Goal: Task Accomplishment & Management: Use online tool/utility

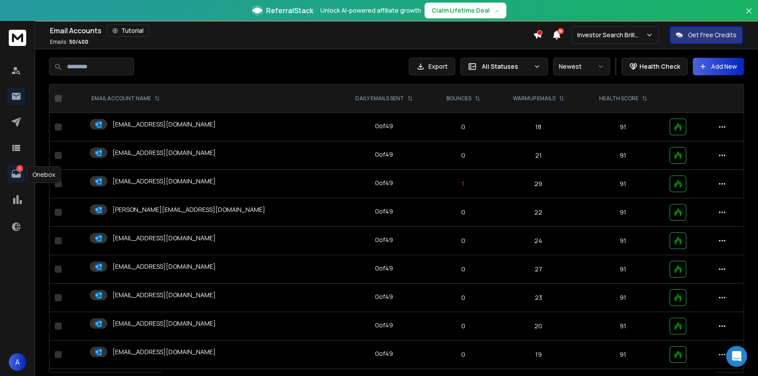
click at [17, 172] on link "6" at bounding box center [16, 174] width 18 height 18
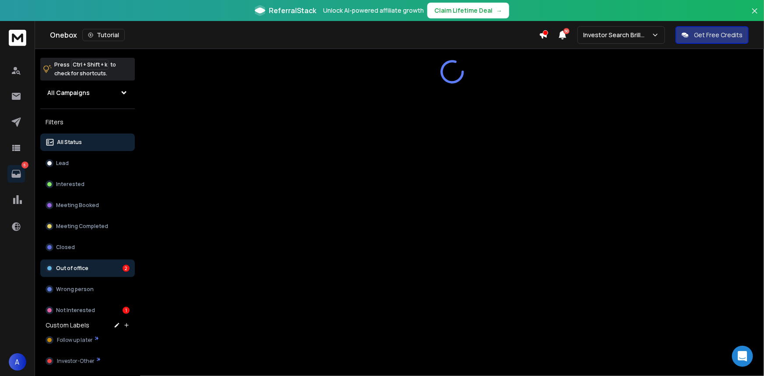
click at [99, 267] on button "Out of office 2" at bounding box center [87, 269] width 95 height 18
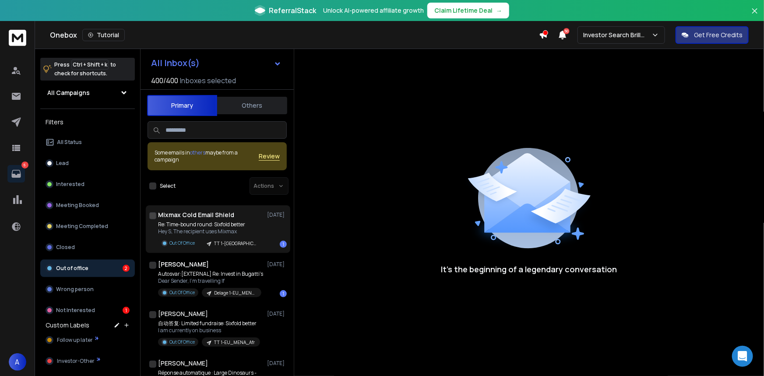
click at [204, 233] on p "Hey S, The recipient uses Mixmax" at bounding box center [209, 231] width 103 height 7
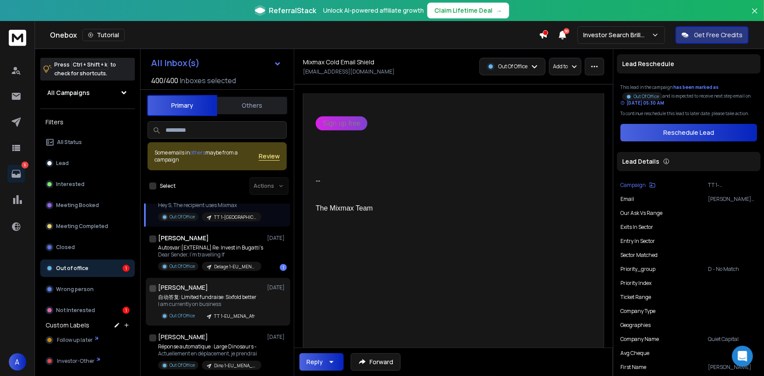
scroll to position [39, 0]
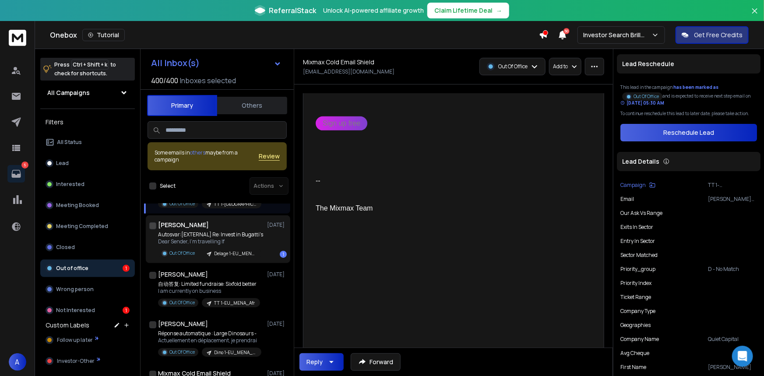
click at [210, 235] on p "Autosvar:[EXTERNAL] Re: Invest in Bugatti’s" at bounding box center [210, 234] width 105 height 7
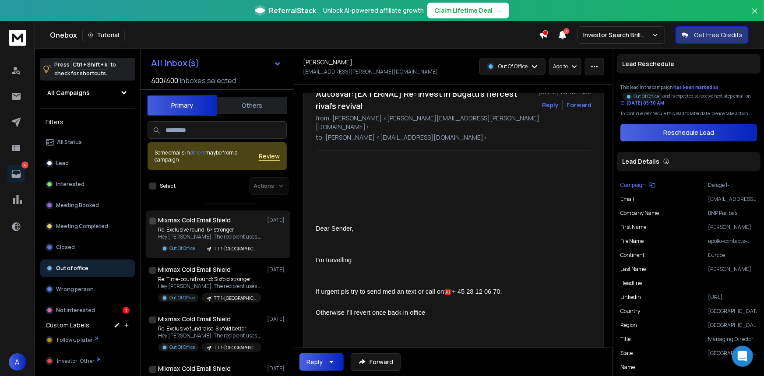
scroll to position [318, 0]
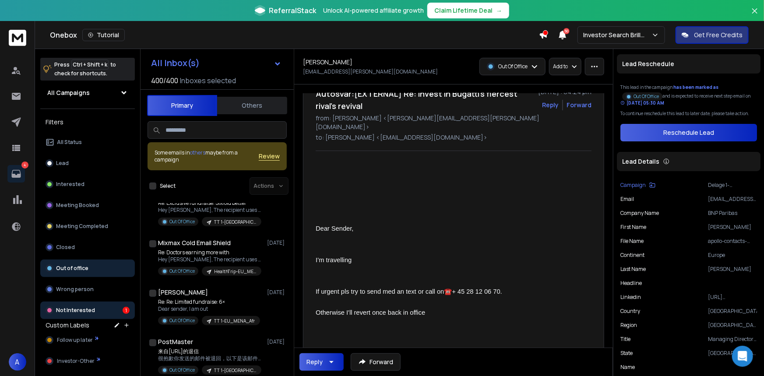
click at [81, 307] on p "Not Interested" at bounding box center [75, 310] width 39 height 7
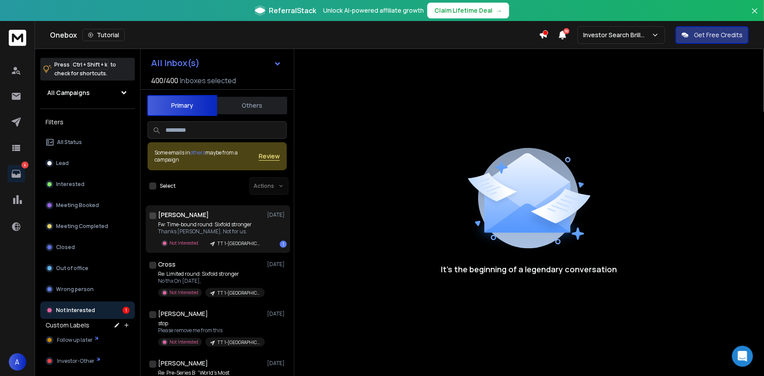
click at [235, 232] on p "Thanks [PERSON_NAME]. Not for us." at bounding box center [210, 231] width 105 height 7
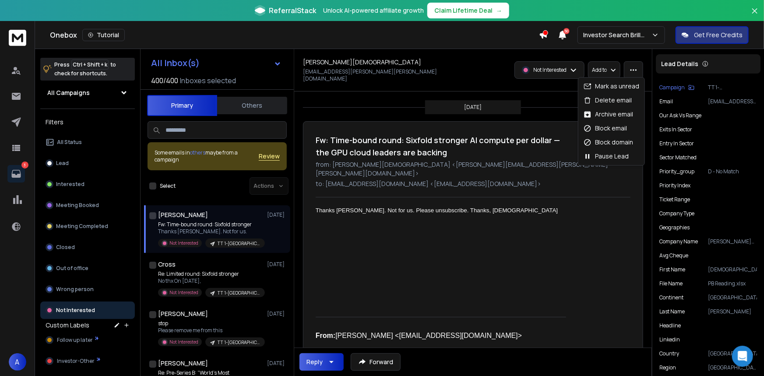
click at [634, 72] on button "button" at bounding box center [633, 70] width 19 height 18
click at [614, 130] on div "Block email" at bounding box center [605, 128] width 43 height 9
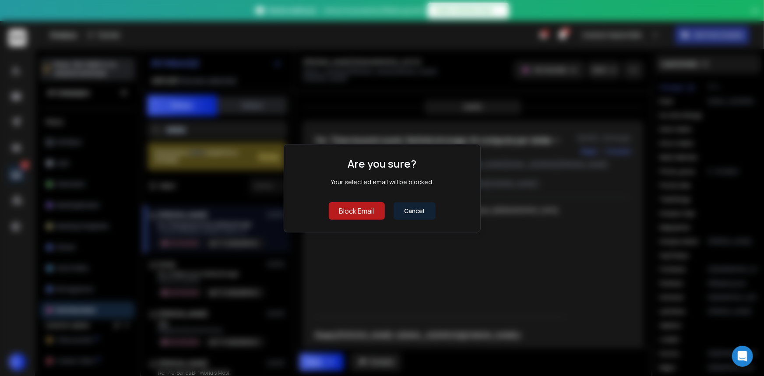
click at [351, 213] on button "Block Email" at bounding box center [357, 211] width 56 height 18
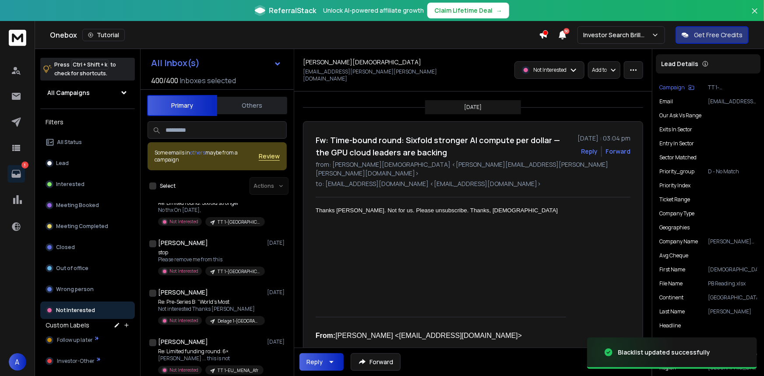
scroll to position [79, 0]
